Goal: Task Accomplishment & Management: Manage account settings

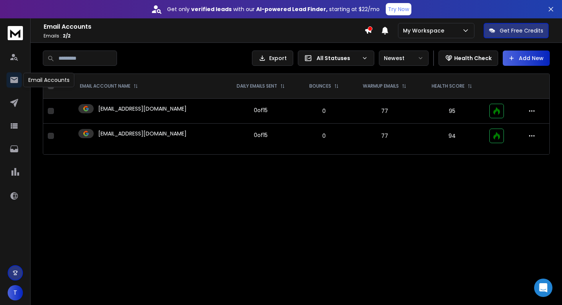
click at [15, 78] on icon at bounding box center [14, 80] width 8 height 6
click at [12, 100] on icon at bounding box center [14, 102] width 9 height 9
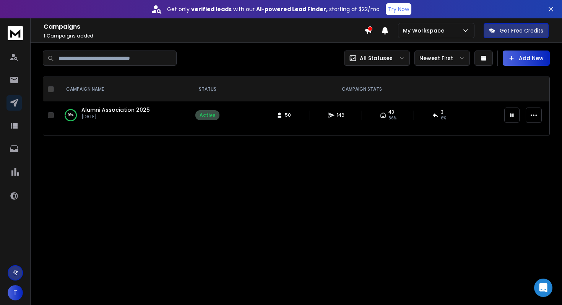
click at [91, 108] on span "Alumni Association 2025" at bounding box center [115, 110] width 68 height 8
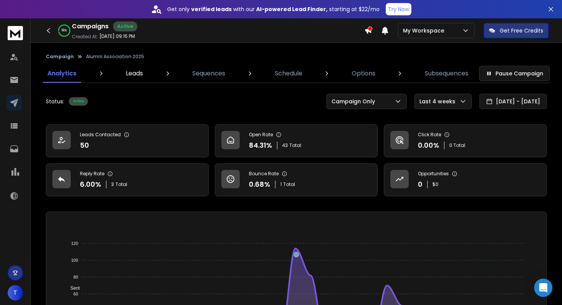
click at [139, 76] on p "Leads" at bounding box center [134, 73] width 17 height 9
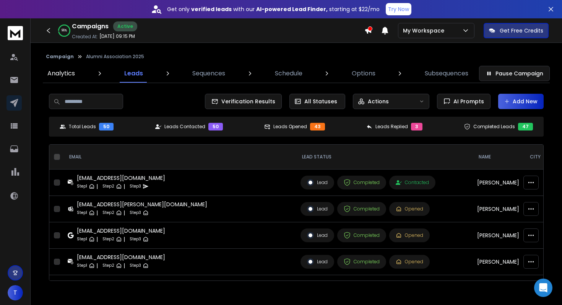
click at [65, 75] on p "Analytics" at bounding box center [61, 73] width 28 height 9
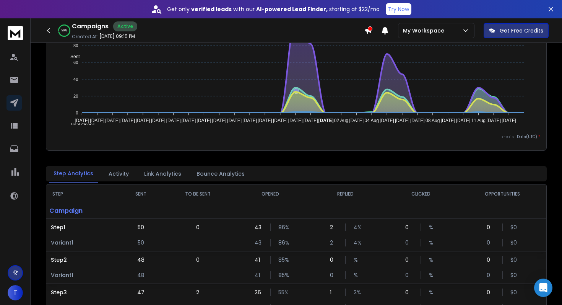
scroll to position [257, 0]
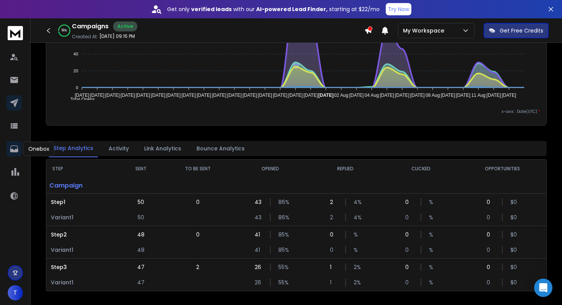
click at [14, 151] on icon at bounding box center [14, 148] width 8 height 7
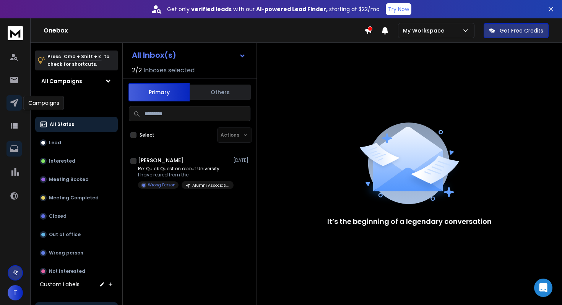
click at [15, 104] on icon at bounding box center [14, 103] width 8 height 8
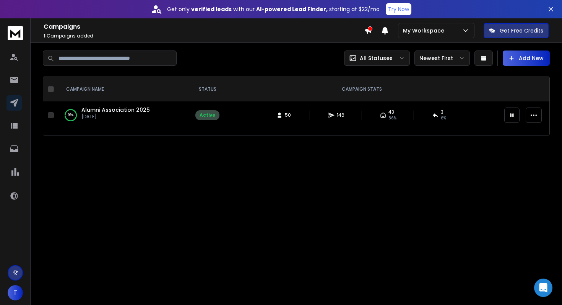
click at [117, 112] on span "Alumni Association 2025" at bounding box center [115, 110] width 68 height 8
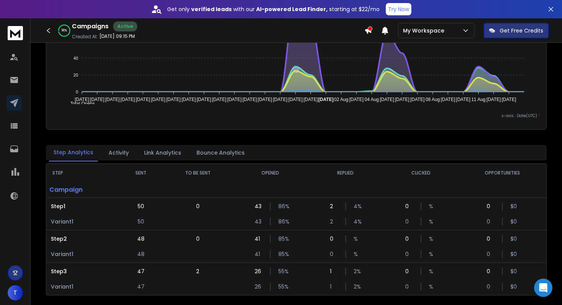
scroll to position [253, 0]
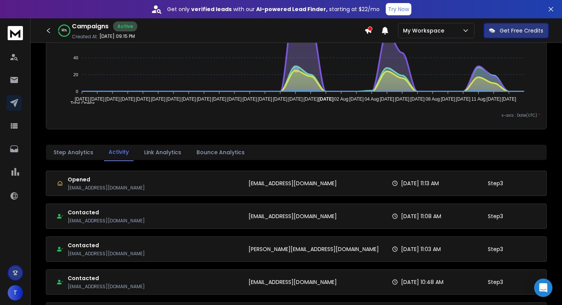
click at [123, 156] on button "Activity" at bounding box center [118, 152] width 29 height 18
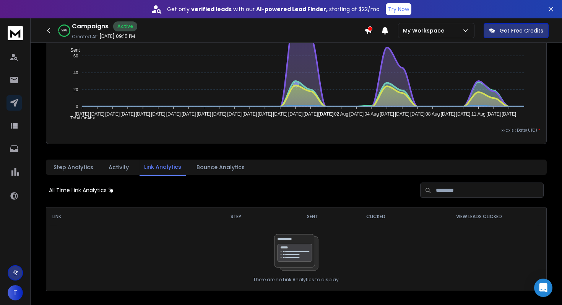
scroll to position [238, 0]
click at [161, 130] on div "Leads Contacted 50 Open Rate 84.31 % 43 Total Click Rate 0.00 % 0 Total Reply R…" at bounding box center [296, 90] width 501 height 408
click at [207, 165] on button "Bounce Analytics" at bounding box center [220, 167] width 57 height 17
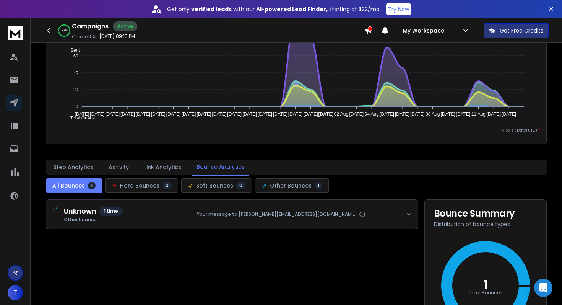
click at [73, 167] on button "Step Analytics" at bounding box center [73, 167] width 49 height 17
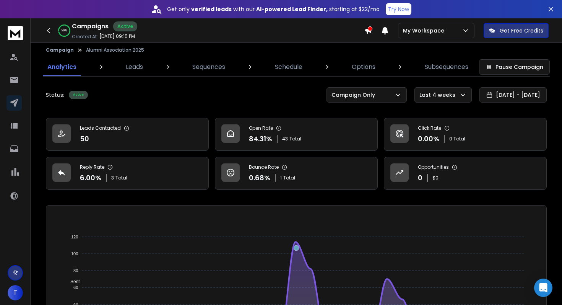
scroll to position [5, 0]
click at [119, 179] on span "Total" at bounding box center [121, 179] width 12 height 6
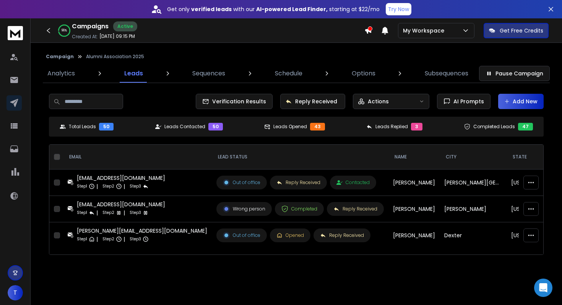
scroll to position [11, 0]
click at [125, 234] on div "annamann@umich.edu" at bounding box center [142, 231] width 130 height 8
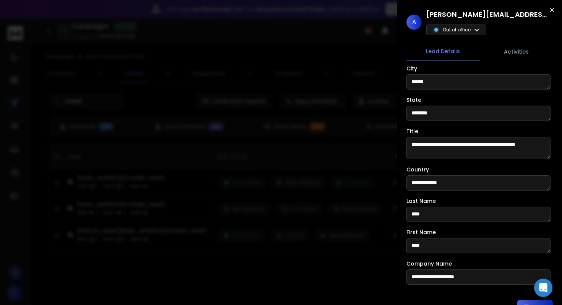
click at [550, 11] on icon "button" at bounding box center [552, 10] width 8 height 8
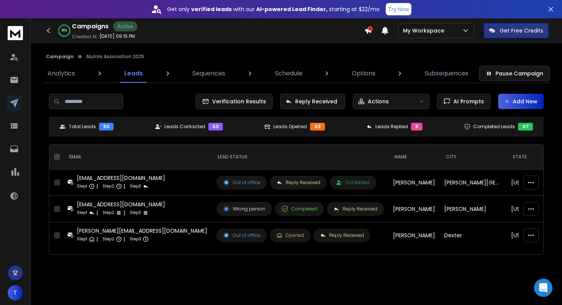
click at [140, 234] on div "annamann@umich.edu" at bounding box center [142, 231] width 130 height 8
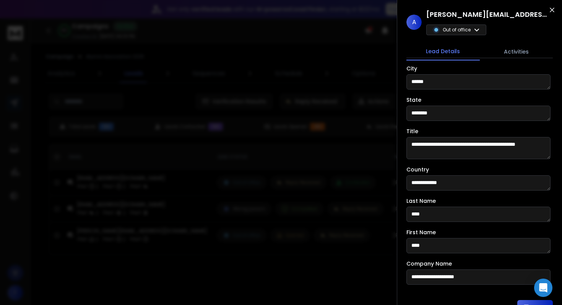
click at [551, 9] on icon "button" at bounding box center [552, 10] width 8 height 8
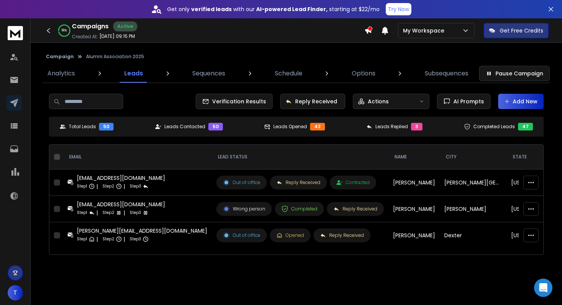
scroll to position [0, 0]
click at [57, 192] on td at bounding box center [56, 182] width 14 height 26
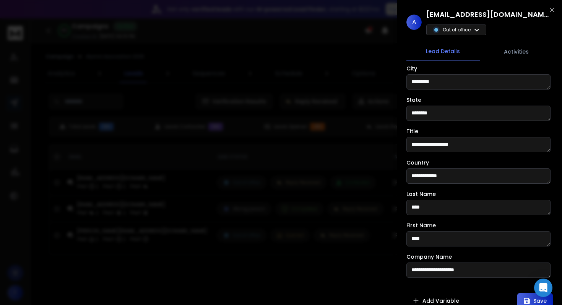
click at [309, 245] on div at bounding box center [281, 152] width 562 height 305
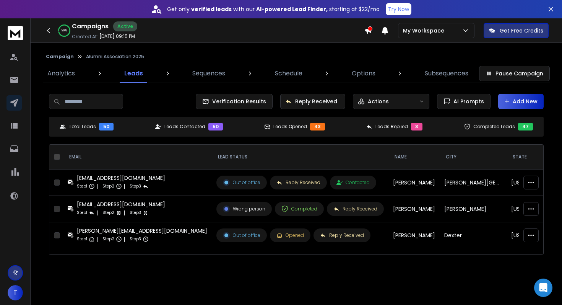
click at [106, 174] on div "acope@umich.edu" at bounding box center [121, 178] width 88 height 8
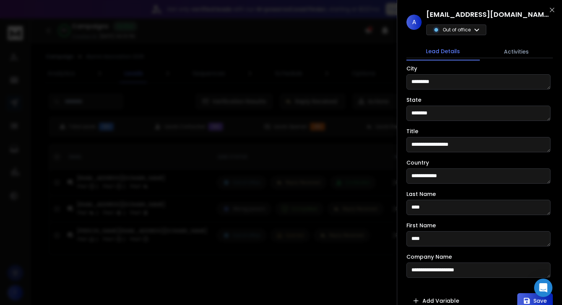
click at [336, 149] on div at bounding box center [281, 152] width 562 height 305
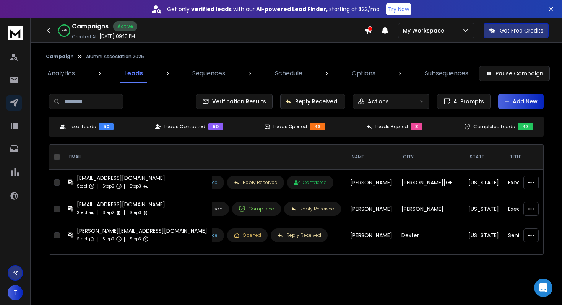
scroll to position [0, 93]
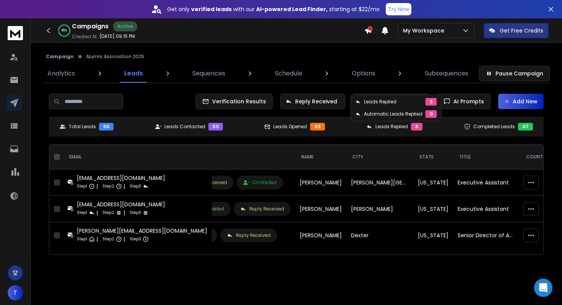
click at [416, 125] on div "3" at bounding box center [416, 127] width 11 height 8
click at [14, 125] on icon at bounding box center [14, 125] width 7 height 5
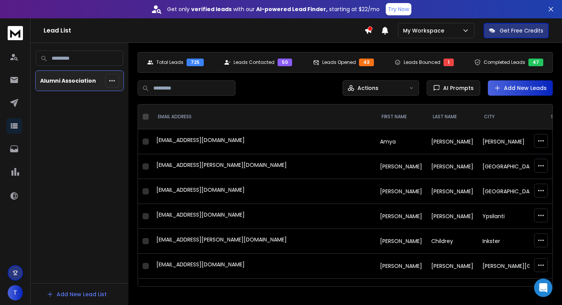
scroll to position [0, 98]
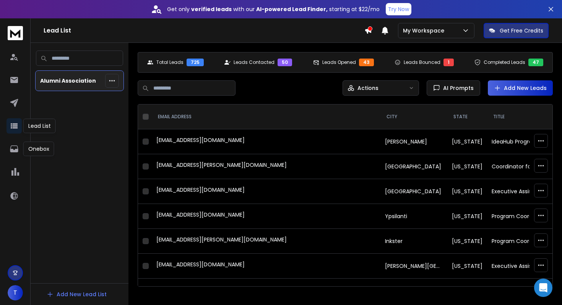
click at [13, 141] on div at bounding box center [16, 127] width 18 height 157
click at [13, 145] on icon at bounding box center [14, 148] width 8 height 7
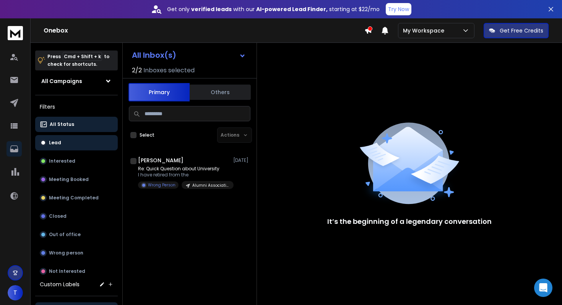
click at [63, 142] on button "Lead" at bounding box center [76, 142] width 83 height 15
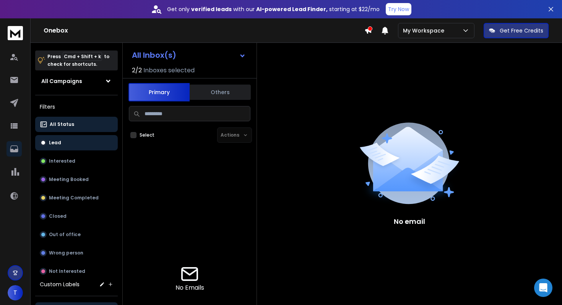
click at [69, 128] on div "All Status" at bounding box center [57, 124] width 34 height 8
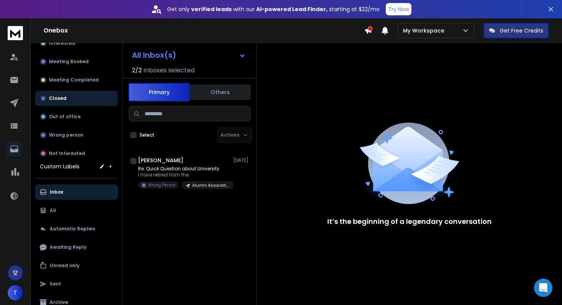
scroll to position [135, 0]
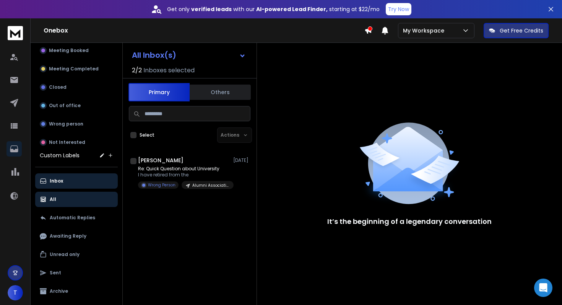
click at [62, 192] on button "All" at bounding box center [76, 199] width 83 height 15
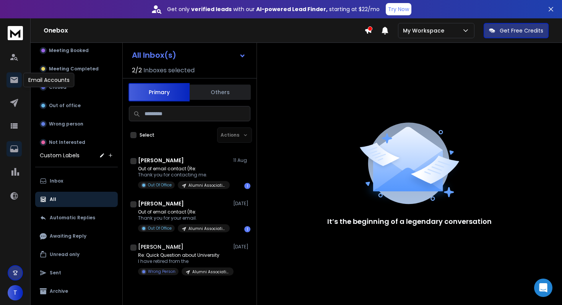
click at [15, 79] on icon at bounding box center [14, 79] width 9 height 9
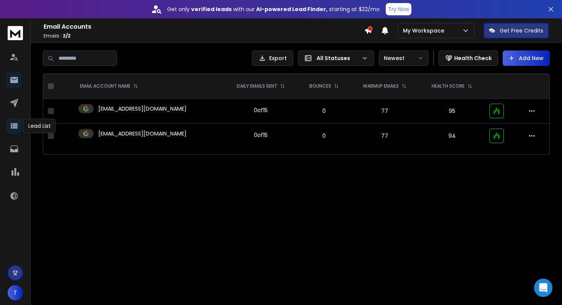
click at [19, 126] on link at bounding box center [14, 125] width 15 height 15
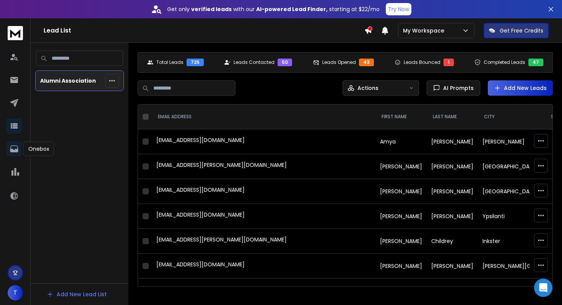
click at [14, 153] on icon at bounding box center [14, 148] width 9 height 9
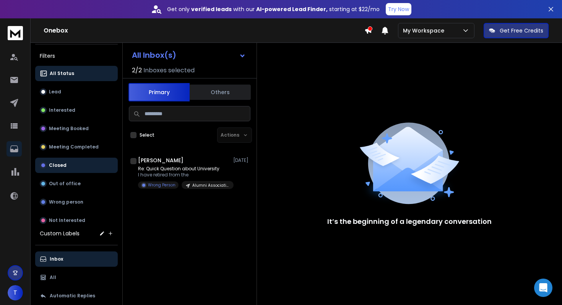
scroll to position [53, 0]
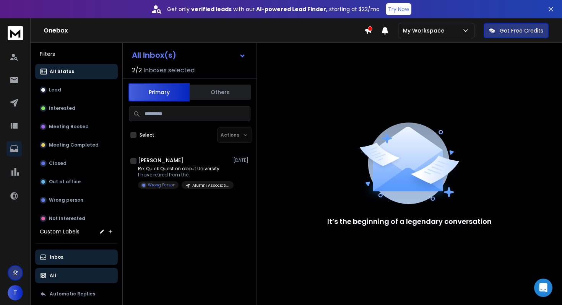
click at [60, 275] on button "All" at bounding box center [76, 275] width 83 height 15
